Goal: Task Accomplishment & Management: Manage account settings

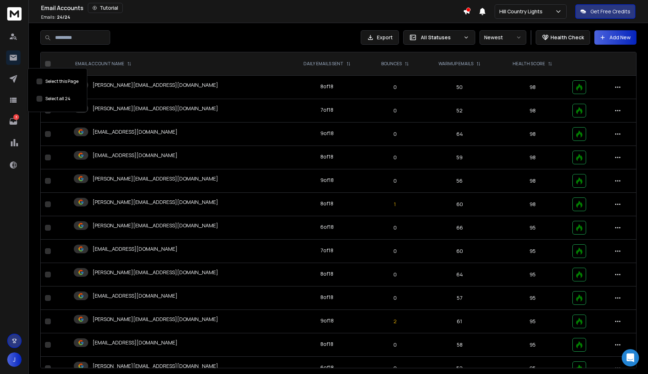
click at [41, 99] on button "Select this Page" at bounding box center [40, 99] width 6 height 6
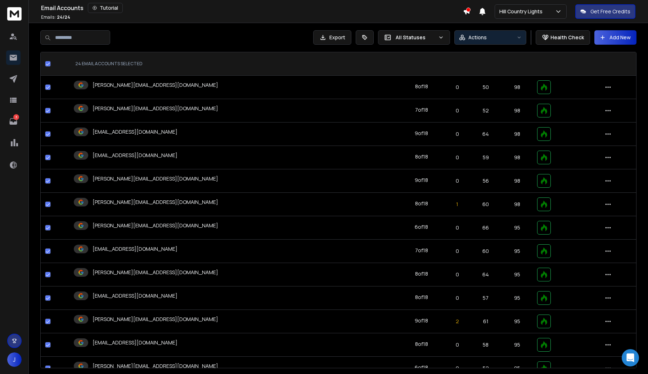
click at [469, 36] on div "Actions" at bounding box center [486, 37] width 55 height 7
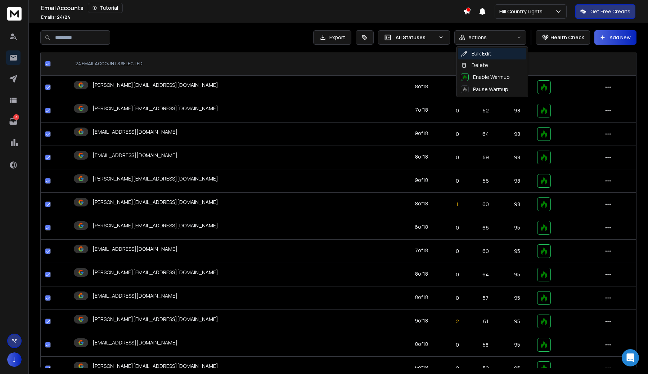
click at [473, 55] on div "Bulk Edit" at bounding box center [476, 53] width 31 height 7
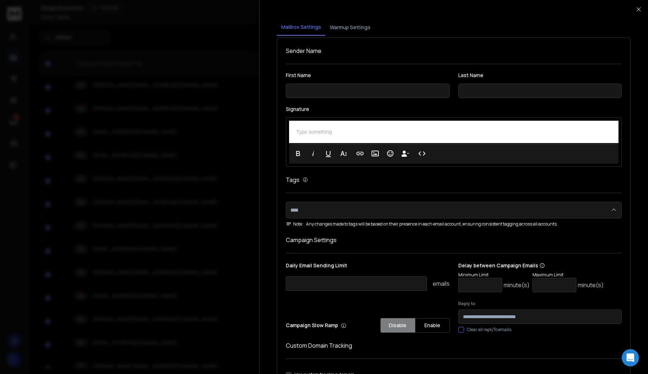
click at [311, 292] on div "Daily Email Sending Limit emails Delay between Campaign Emails Minimum Limit mi…" at bounding box center [454, 297] width 336 height 71
click at [311, 288] on input "number" at bounding box center [356, 283] width 141 height 14
type input "**"
click at [391, 254] on form "First Name Last Name Signature Type something Clear Formatting Font Family Aria…" at bounding box center [454, 239] width 336 height 332
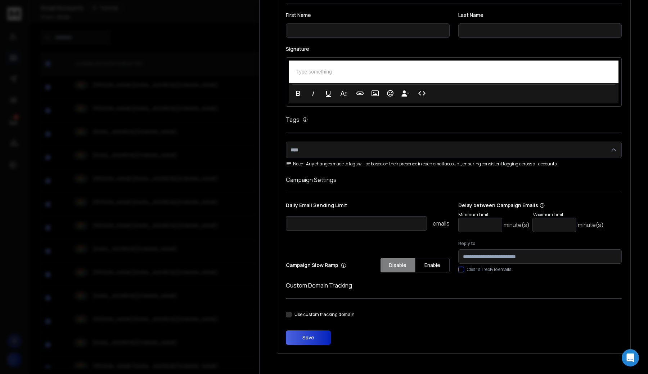
click at [325, 328] on form "First Name Last Name Signature Type something Clear Formatting Font Family Aria…" at bounding box center [454, 179] width 336 height 332
click at [324, 332] on button "Save" at bounding box center [308, 337] width 45 height 14
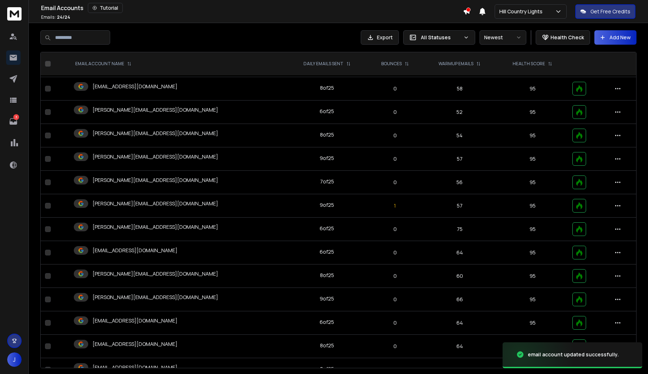
scroll to position [275, 0]
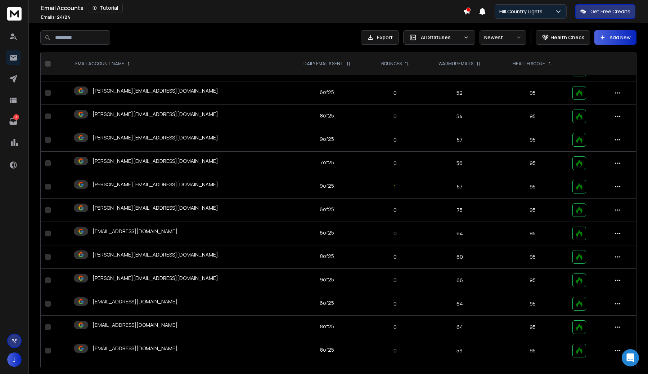
click at [516, 6] on button "Hill Country Lights" at bounding box center [531, 11] width 72 height 14
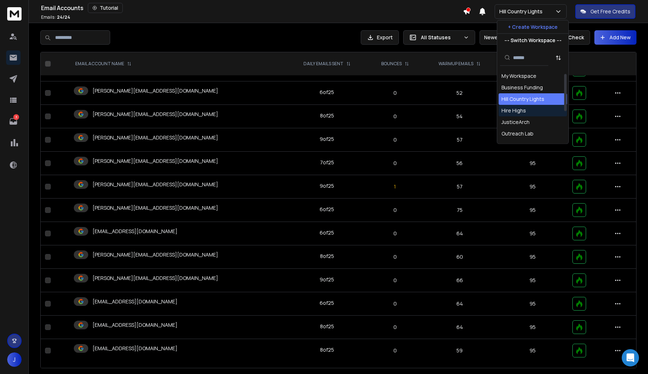
scroll to position [27, 0]
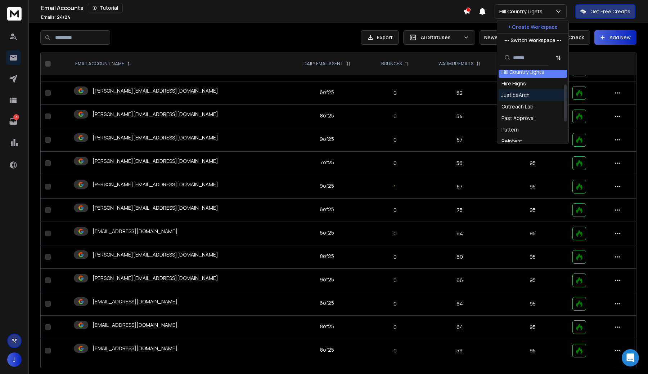
click at [512, 95] on div "JusticeArch" at bounding box center [515, 94] width 28 height 7
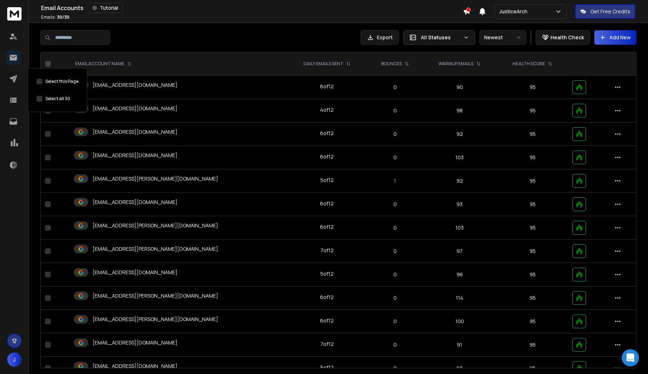
click at [41, 97] on button "Select this Page" at bounding box center [40, 99] width 6 height 6
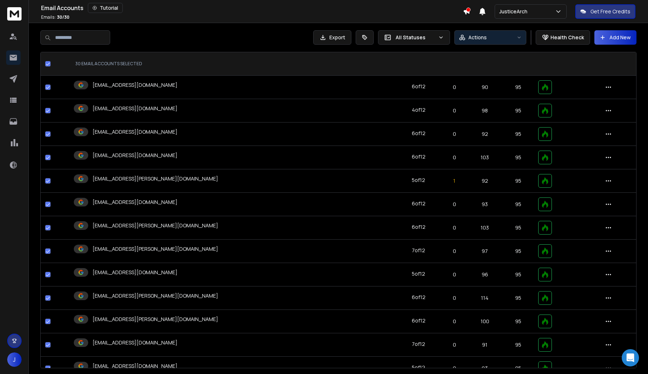
click at [493, 32] on button "Actions" at bounding box center [490, 37] width 72 height 14
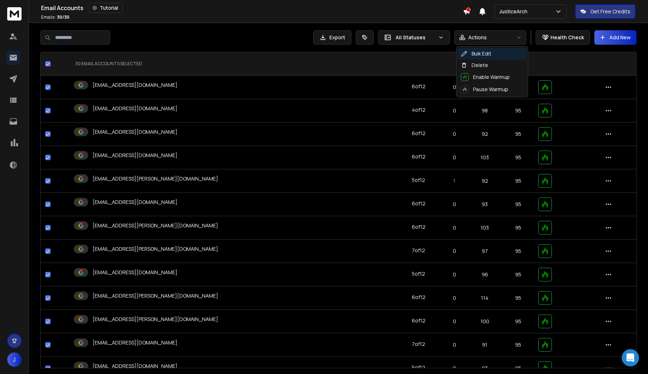
click at [488, 50] on div "Bulk Edit" at bounding box center [476, 53] width 31 height 7
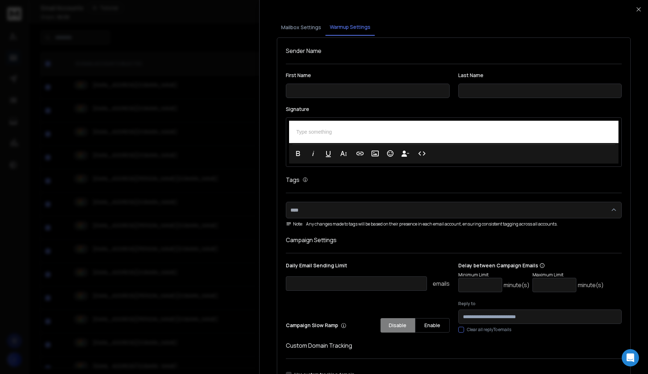
click at [356, 26] on button "Warmup Settings" at bounding box center [349, 27] width 49 height 17
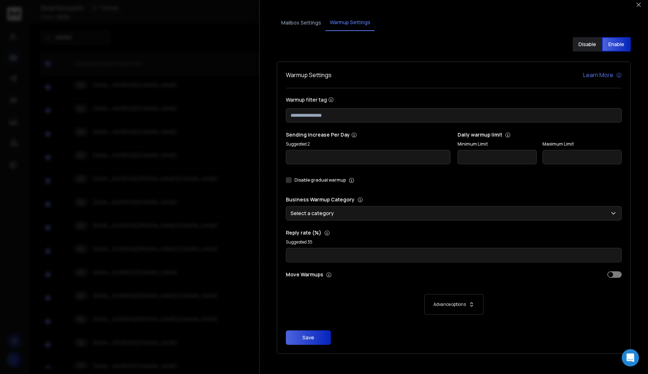
click at [471, 305] on icon "button" at bounding box center [471, 305] width 3 height 1
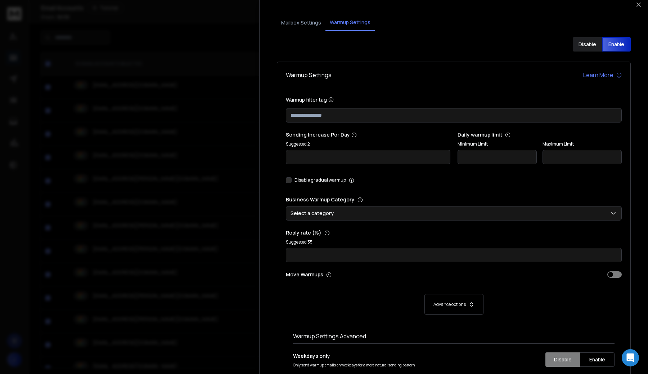
scroll to position [215, 0]
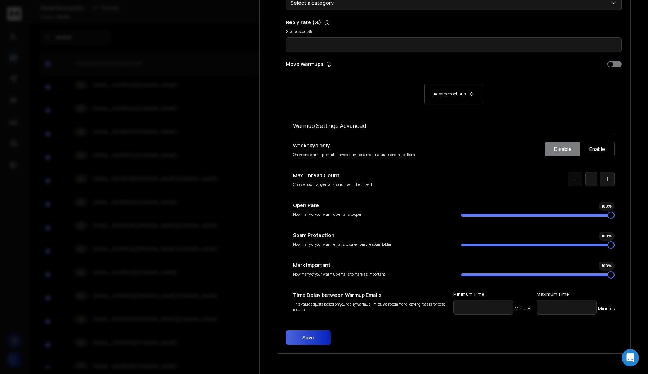
click at [598, 156] on div "Disable Enable" at bounding box center [579, 149] width 69 height 15
click at [602, 155] on button "Enable" at bounding box center [597, 149] width 35 height 14
click at [606, 182] on button "button" at bounding box center [607, 179] width 14 height 14
type input "*"
click at [308, 330] on button "Save" at bounding box center [308, 337] width 45 height 14
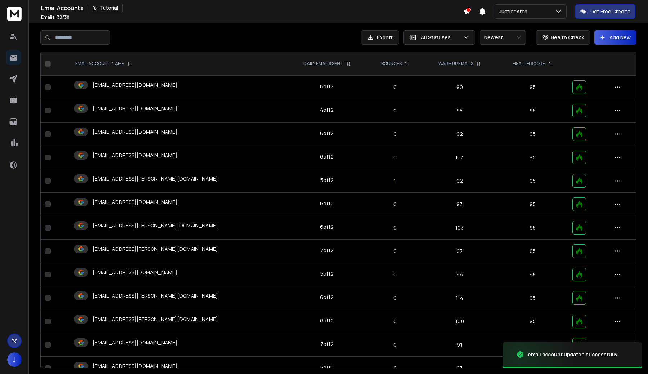
scroll to position [415, 0]
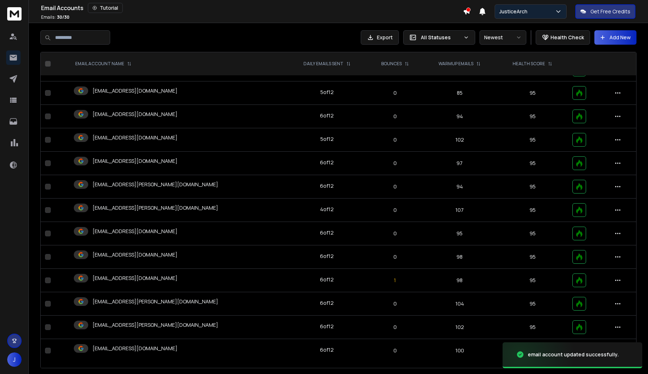
click at [525, 16] on button "JusticeArch" at bounding box center [531, 11] width 72 height 14
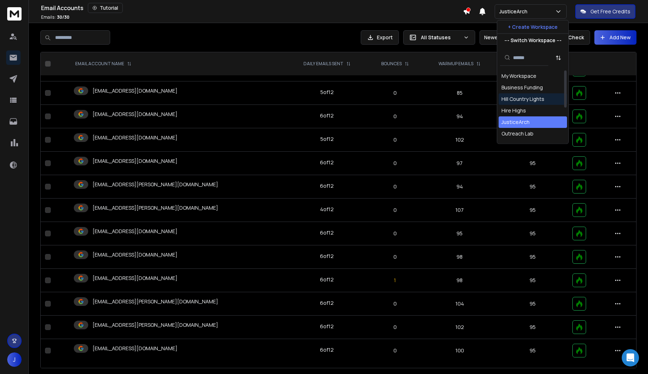
click at [518, 101] on div "Hill Country Lights" at bounding box center [522, 98] width 43 height 7
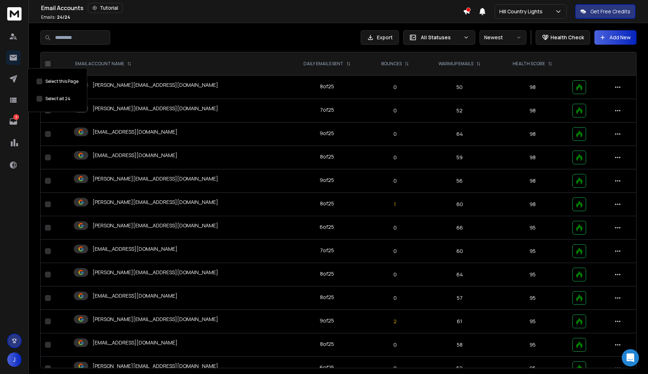
click at [39, 100] on button "Select this Page" at bounding box center [40, 99] width 6 height 6
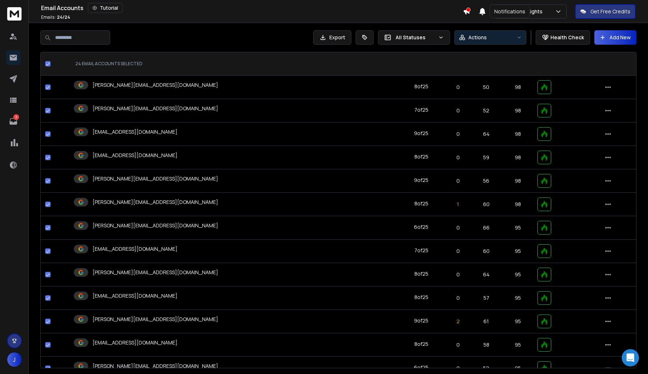
click at [476, 36] on p "Actions" at bounding box center [477, 37] width 18 height 7
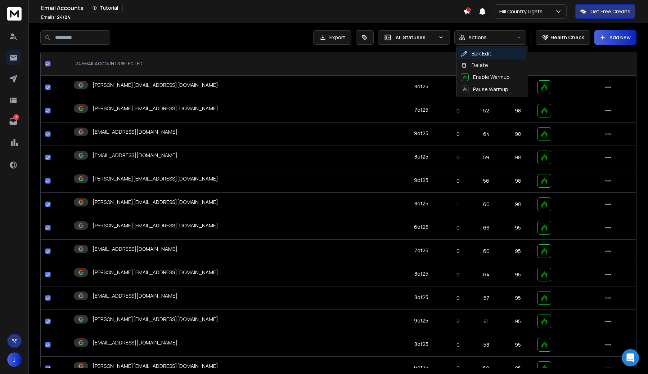
click at [473, 54] on div "Bulk Edit" at bounding box center [476, 53] width 31 height 7
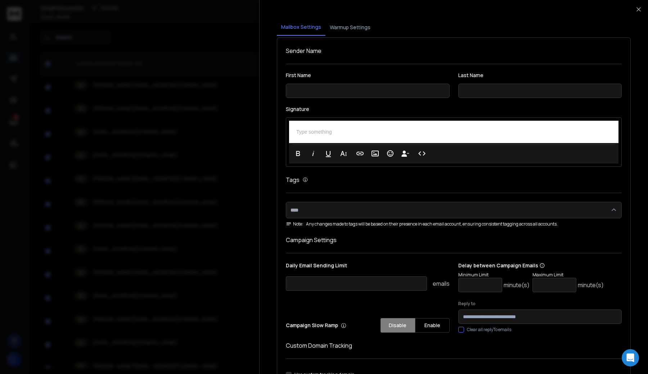
click at [353, 33] on button "Warmup Settings" at bounding box center [349, 27] width 49 height 16
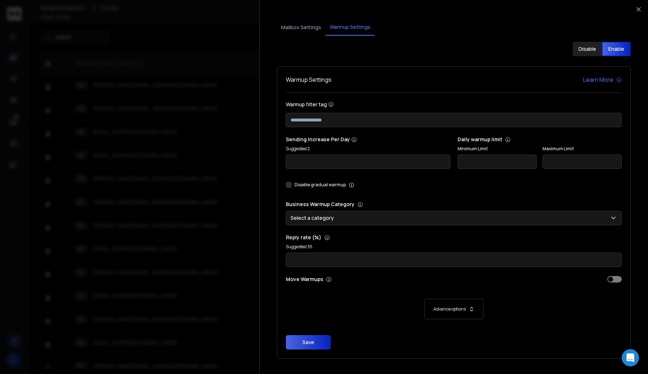
scroll to position [5, 0]
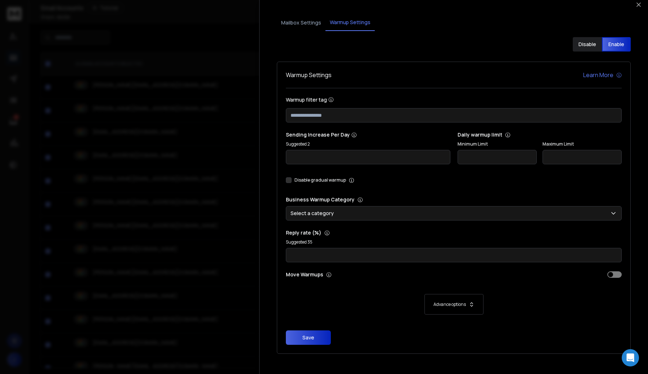
click at [472, 300] on div "Advance options" at bounding box center [453, 304] width 59 height 21
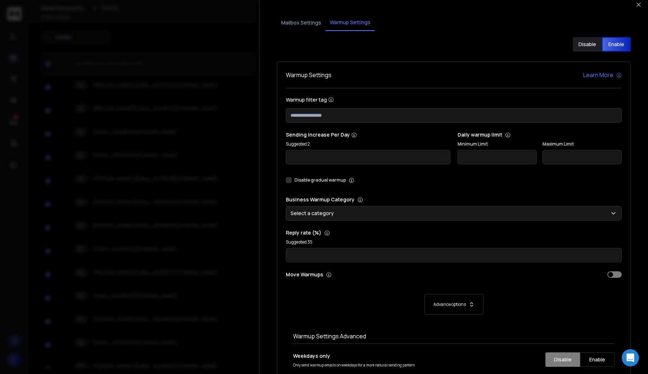
scroll to position [215, 0]
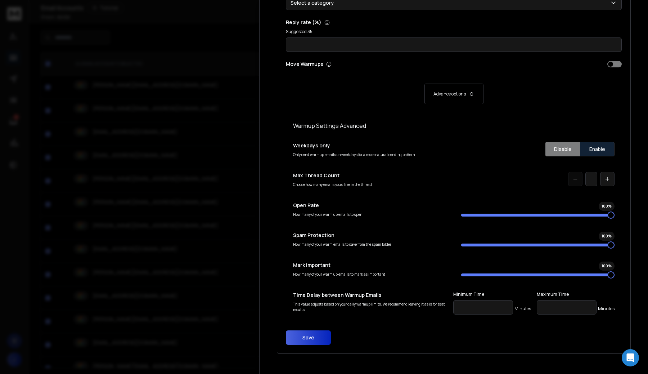
click at [605, 156] on button "Enable" at bounding box center [597, 149] width 35 height 14
click at [605, 173] on button "button" at bounding box center [607, 179] width 14 height 14
type input "*"
click at [320, 337] on button "Save" at bounding box center [308, 337] width 45 height 14
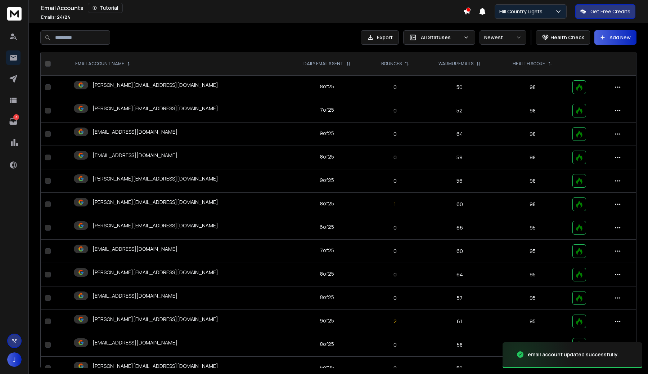
click at [535, 6] on button "Hill Country Lights" at bounding box center [531, 11] width 72 height 14
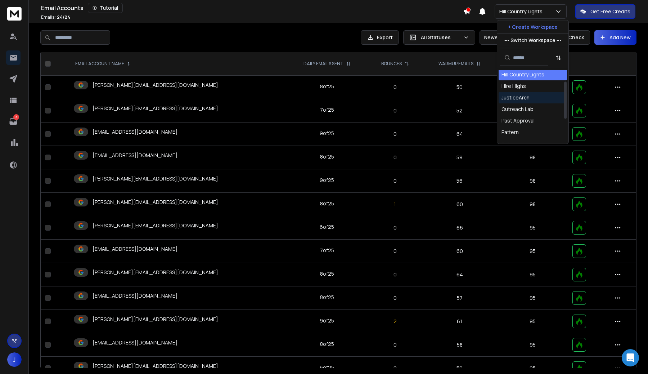
scroll to position [24, 0]
click at [527, 101] on div "JusticeArch" at bounding box center [515, 98] width 28 height 7
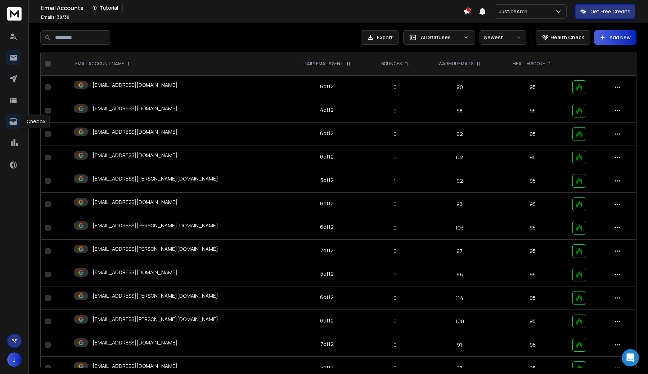
click at [14, 116] on link at bounding box center [13, 121] width 14 height 14
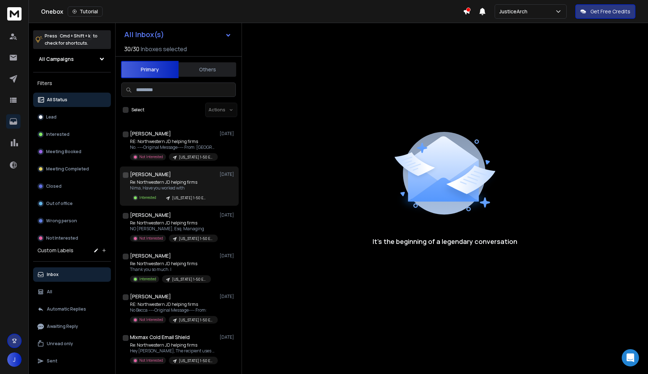
click at [180, 189] on p "Nima, Have you worked with" at bounding box center [170, 188] width 81 height 6
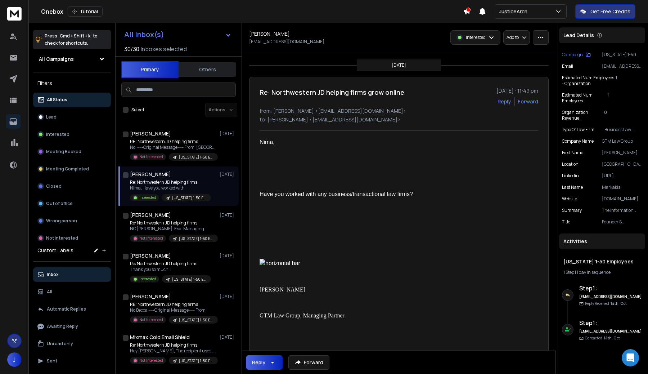
scroll to position [7, 0]
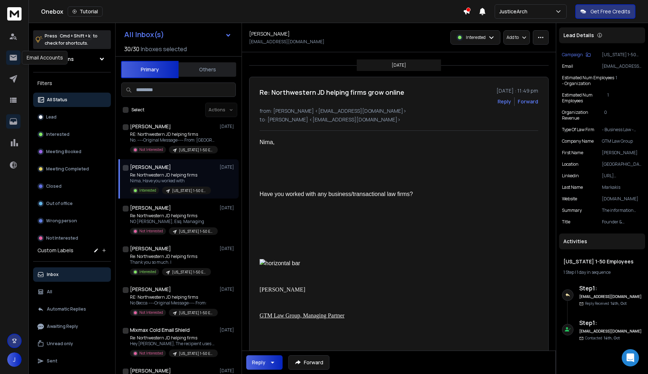
click at [16, 63] on link at bounding box center [13, 57] width 14 height 14
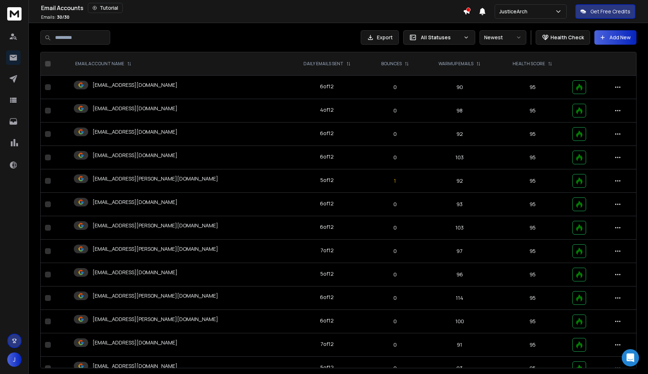
click at [252, 88] on div "[EMAIL_ADDRESS][DOMAIN_NAME]" at bounding box center [178, 85] width 208 height 9
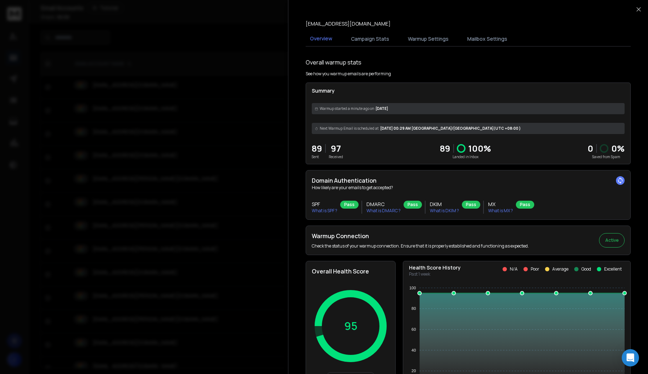
click at [428, 38] on button "Warmup Settings" at bounding box center [427, 39] width 49 height 16
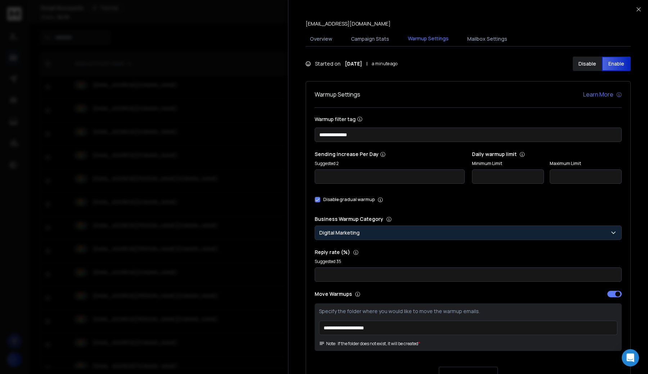
click at [384, 236] on div "Digital Marketing" at bounding box center [468, 232] width 298 height 7
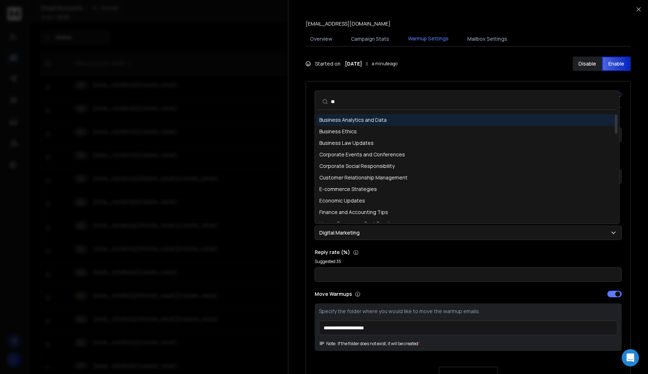
type input "***"
